Goal: Task Accomplishment & Management: Manage account settings

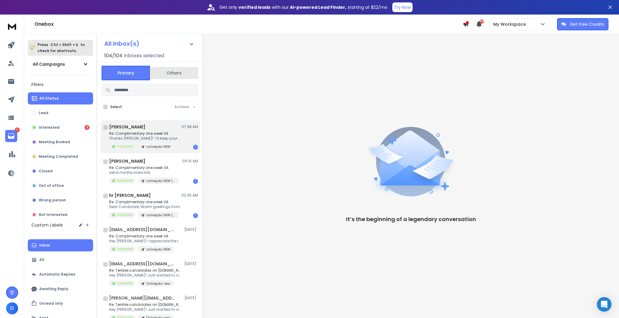
click at [157, 129] on div "Anu Arora 07:38 AM" at bounding box center [153, 127] width 89 height 6
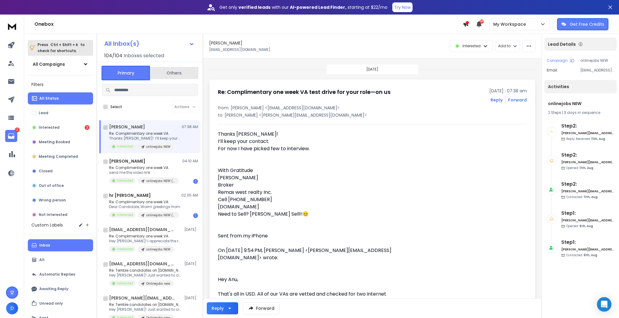
click at [105, 127] on button "button" at bounding box center [105, 127] width 5 height 5
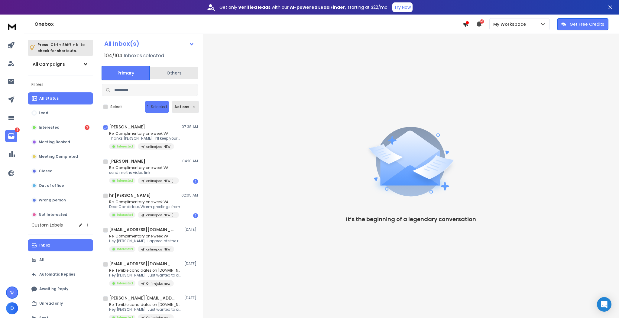
click at [188, 105] on p "Actions" at bounding box center [182, 106] width 15 height 5
click at [180, 158] on div "Archive email" at bounding box center [173, 159] width 37 height 6
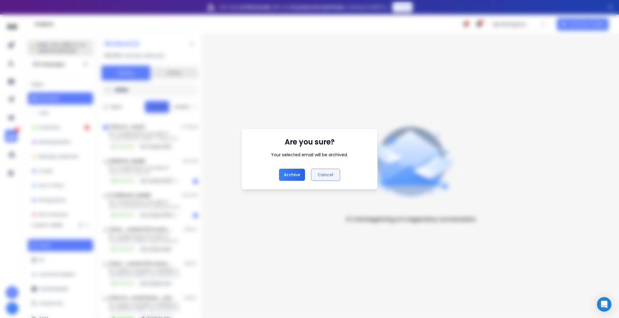
click at [291, 178] on button "archive" at bounding box center [292, 174] width 26 height 12
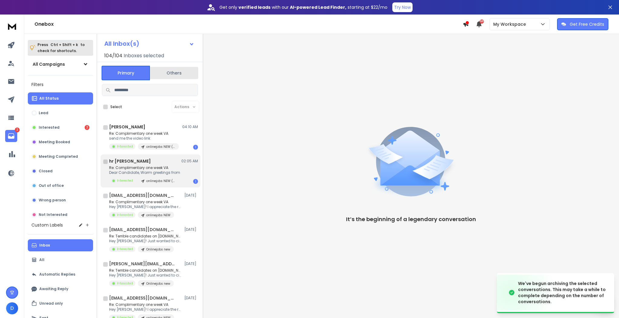
click at [158, 165] on div "hr nicca ramos 02:05 AM Re: Complimentary one week VA Dear Candidate, Warm gree…" at bounding box center [153, 171] width 89 height 26
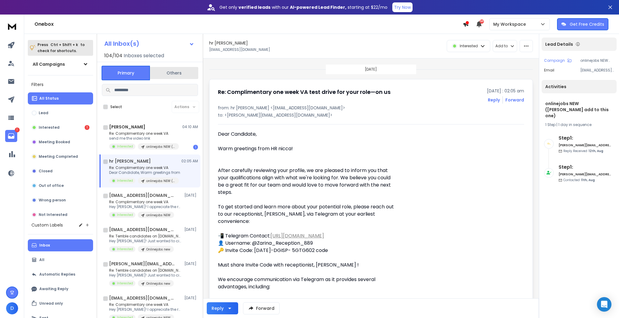
click at [105, 161] on button "button" at bounding box center [105, 161] width 5 height 5
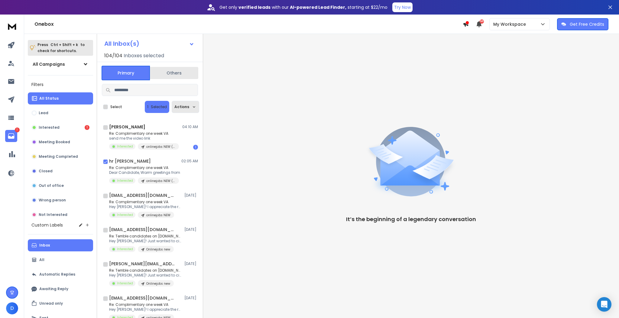
click at [188, 105] on p "Actions" at bounding box center [182, 106] width 15 height 5
click at [188, 159] on div "Archive email" at bounding box center [173, 159] width 37 height 6
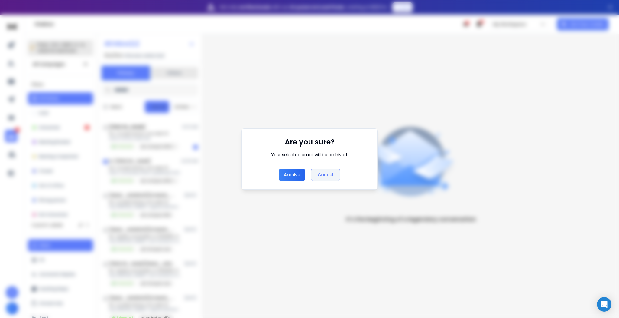
click at [290, 172] on p "archive" at bounding box center [292, 174] width 16 height 6
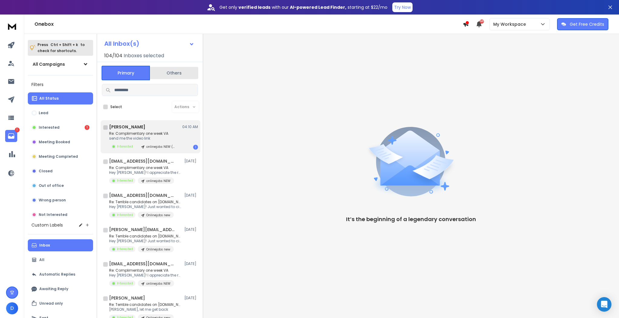
click at [123, 133] on p "Re: Complimentary one week VA" at bounding box center [144, 133] width 70 height 5
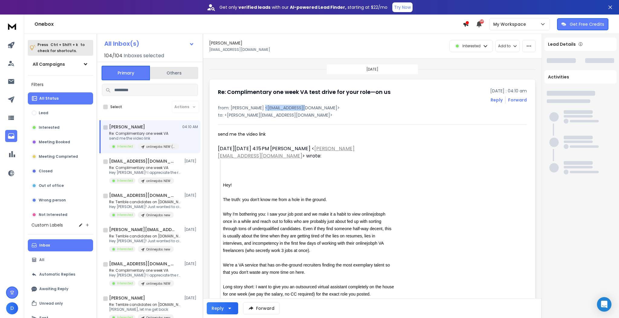
drag, startPoint x: 296, startPoint y: 106, endPoint x: 258, endPoint y: 105, distance: 38.1
click at [258, 105] on p "from: Kelvin Clark <hello@infatot.com>" at bounding box center [372, 108] width 309 height 6
copy p "hello@infatot.com"
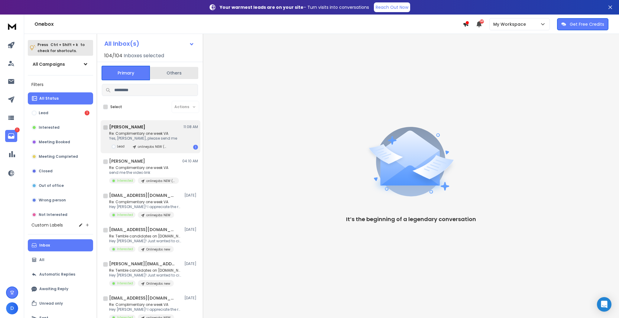
click at [167, 131] on p "Re: Complimentary one week VA" at bounding box center [143, 133] width 68 height 5
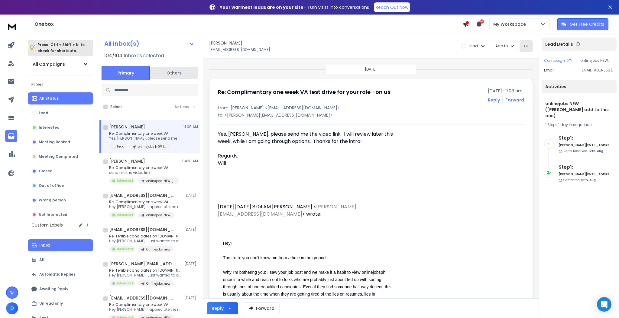
click at [527, 42] on button "button" at bounding box center [526, 46] width 13 height 12
click at [515, 60] on div "Mark as unread" at bounding box center [511, 60] width 40 height 6
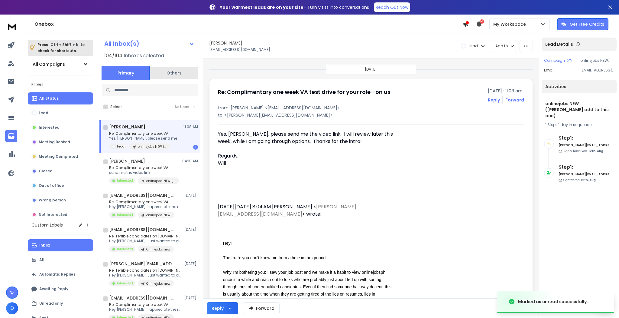
drag, startPoint x: 155, startPoint y: 164, endPoint x: 298, endPoint y: 160, distance: 142.8
click at [155, 164] on div "Kelvin Clark 04:10 AM Re: Complimentary one week VA send me the video link Inte…" at bounding box center [153, 171] width 89 height 26
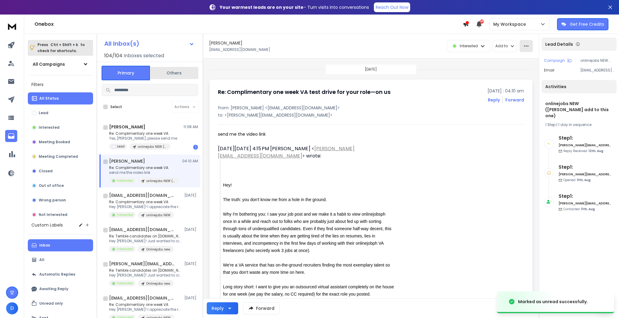
click at [529, 47] on icon "button" at bounding box center [526, 45] width 5 height 5
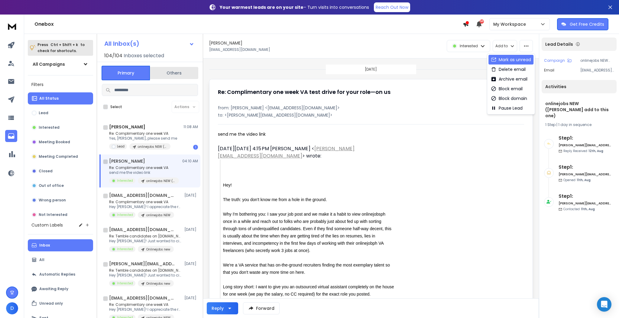
click at [518, 59] on div "Mark as unread" at bounding box center [511, 60] width 40 height 6
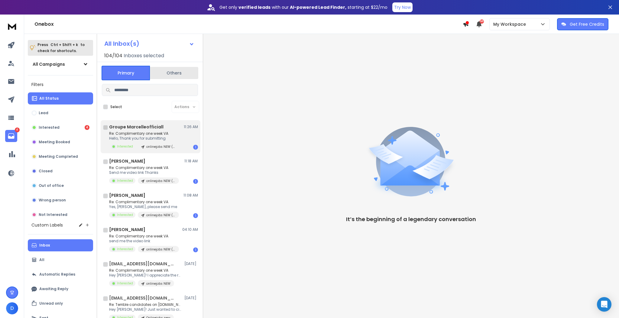
click at [106, 127] on button "button" at bounding box center [105, 127] width 5 height 5
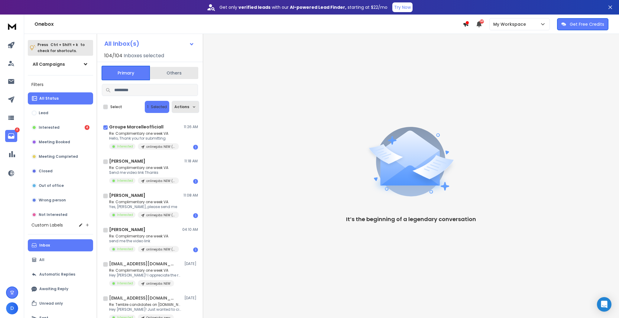
click at [186, 107] on p "Actions" at bounding box center [182, 106] width 15 height 5
click at [175, 156] on div "Archive email" at bounding box center [177, 159] width 37 height 6
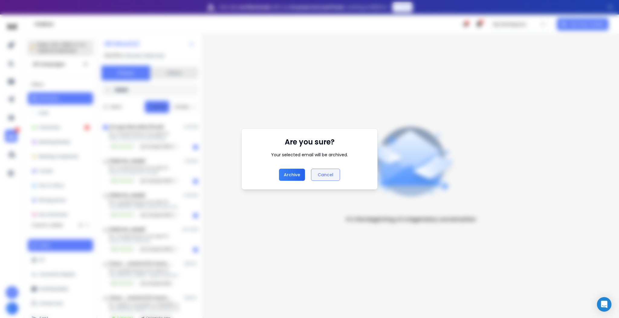
click at [293, 175] on p "archive" at bounding box center [292, 174] width 16 height 6
